Goal: Task Accomplishment & Management: Use online tool/utility

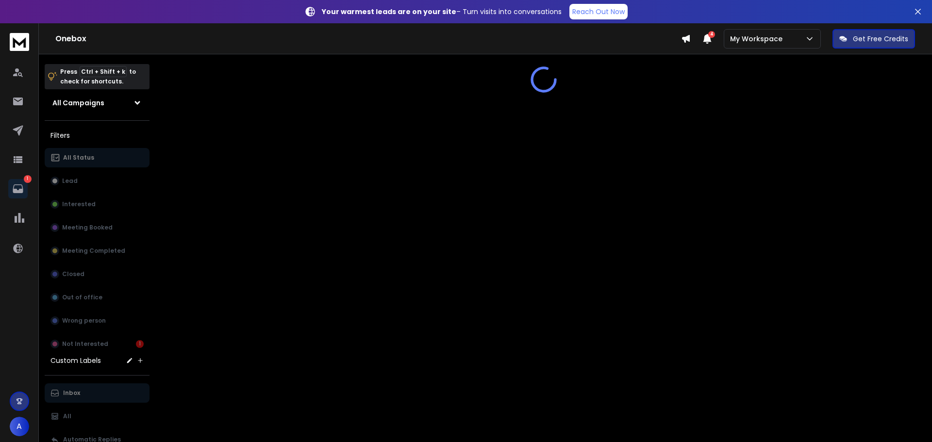
click at [96, 343] on div "All Status Lead Interested Meeting Booked Meeting Completed Closed Out of offic…" at bounding box center [97, 251] width 105 height 206
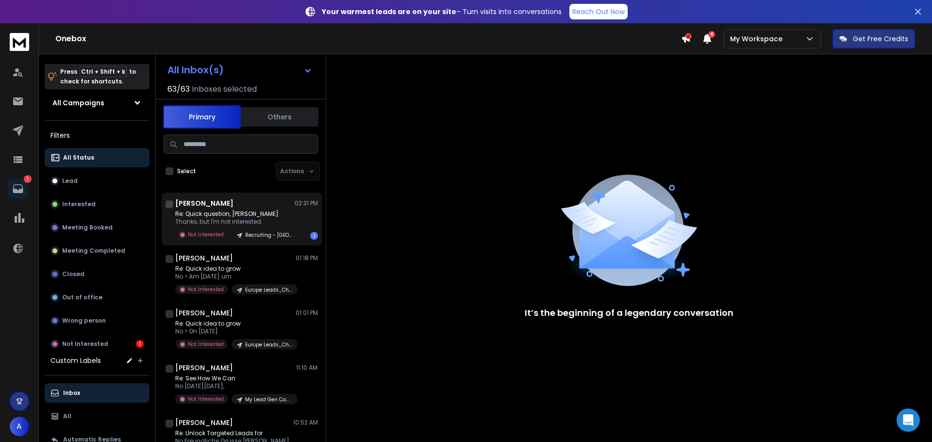
click at [256, 215] on p "Re: Quick question, Yorik" at bounding box center [233, 214] width 116 height 8
